Goal: Check status

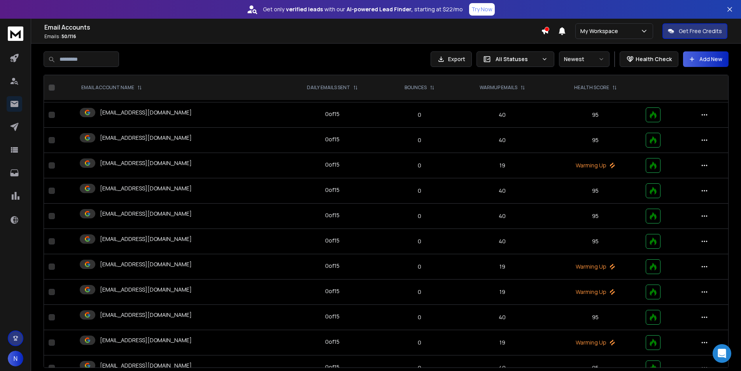
scroll to position [622, 0]
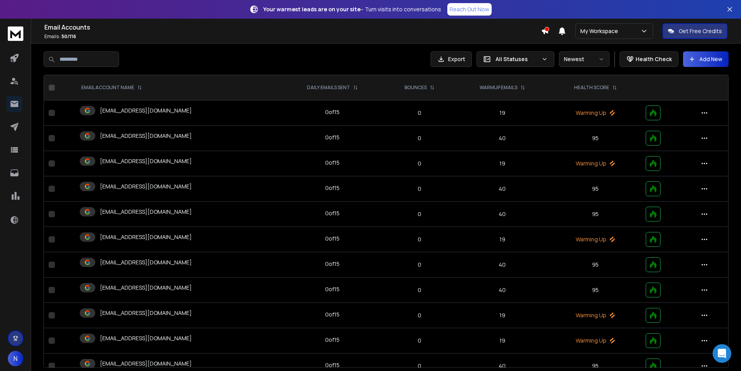
click at [477, 114] on td "19" at bounding box center [502, 112] width 96 height 25
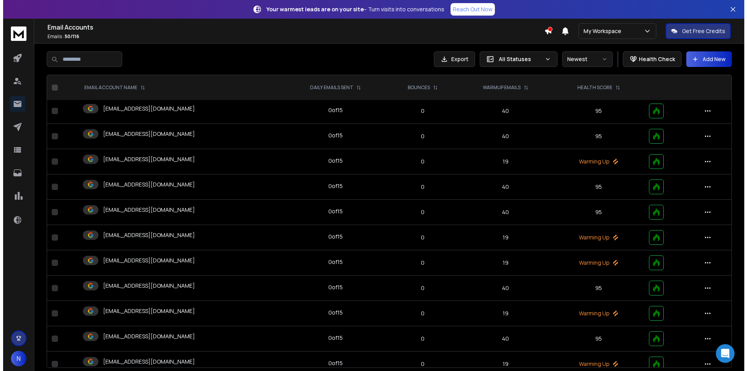
scroll to position [156, 0]
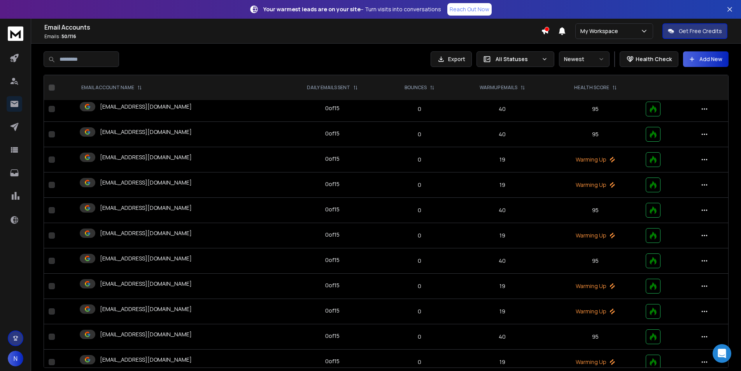
click at [496, 166] on td "19" at bounding box center [502, 159] width 96 height 25
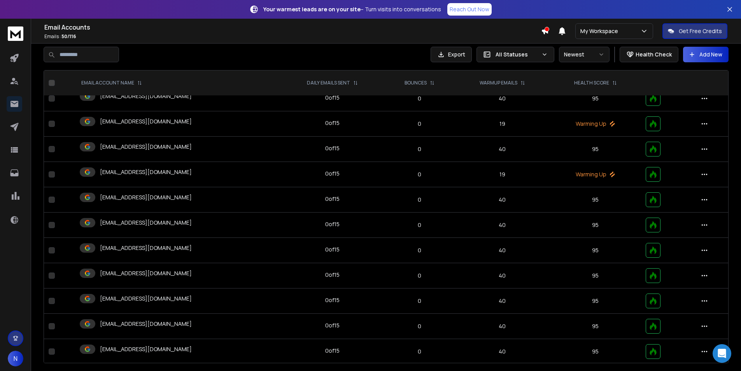
scroll to position [1016, 0]
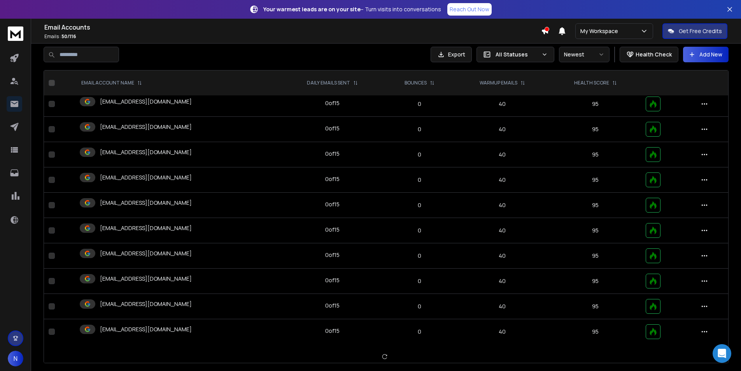
click at [450, 204] on p "0" at bounding box center [419, 205] width 61 height 8
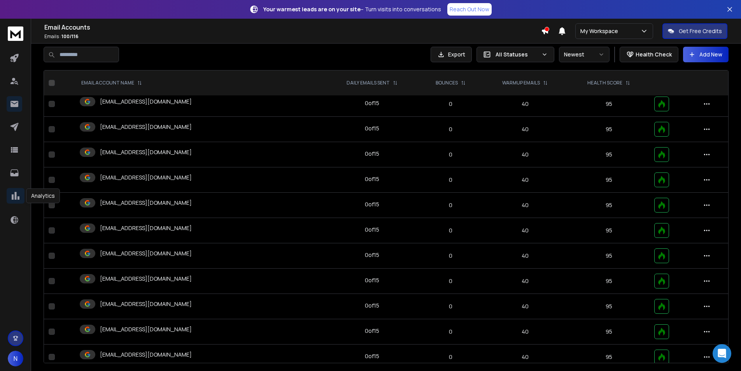
click at [18, 200] on icon at bounding box center [16, 196] width 12 height 12
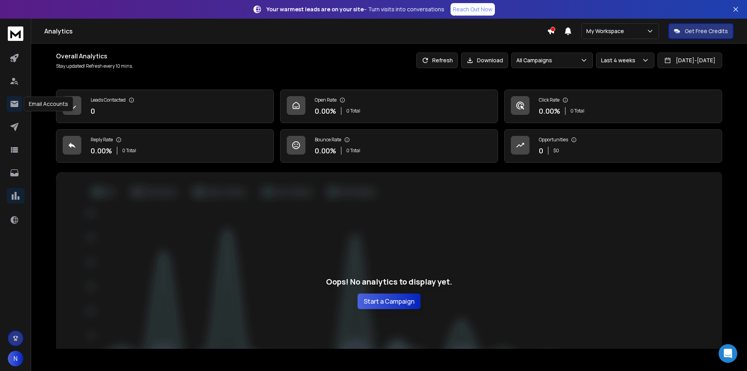
click at [12, 104] on icon at bounding box center [15, 104] width 8 height 6
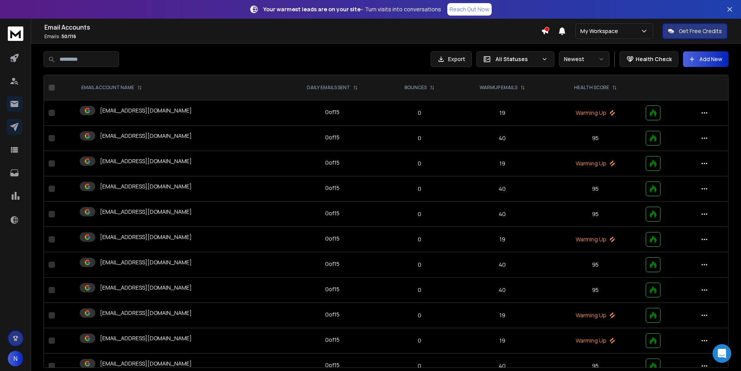
click at [14, 128] on icon at bounding box center [14, 127] width 8 height 8
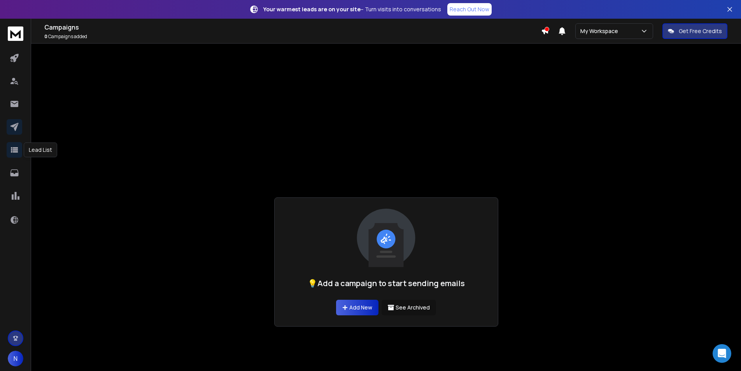
click at [17, 151] on icon at bounding box center [14, 149] width 9 height 9
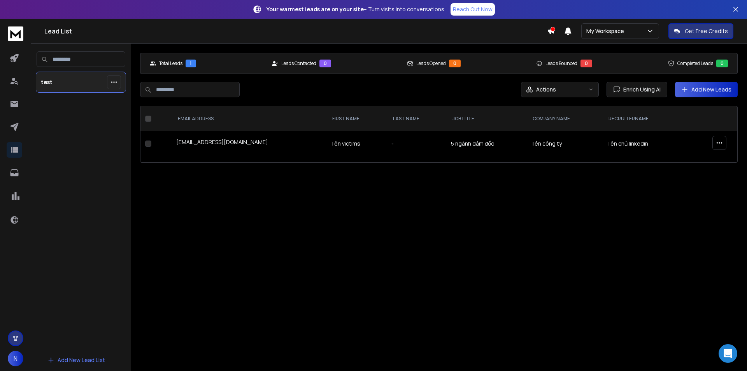
click at [57, 84] on div "test" at bounding box center [81, 82] width 90 height 21
click at [243, 141] on div "[EMAIL_ADDRESS][DOMAIN_NAME]" at bounding box center [248, 143] width 145 height 11
click at [281, 59] on div "Total Leads 1 Leads Contacted 0 Leads Opened 0 Leads Bounced 0 Completed Leads 0" at bounding box center [439, 63] width 598 height 21
click at [434, 62] on p "Leads Opened" at bounding box center [431, 63] width 30 height 6
